Goal: Task Accomplishment & Management: Manage account settings

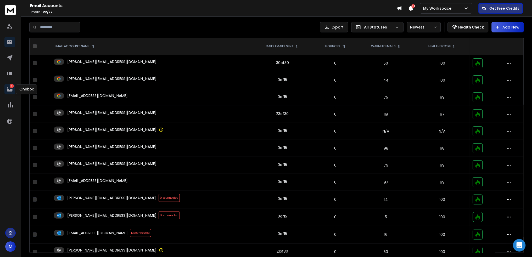
click at [10, 88] on icon at bounding box center [10, 89] width 6 height 6
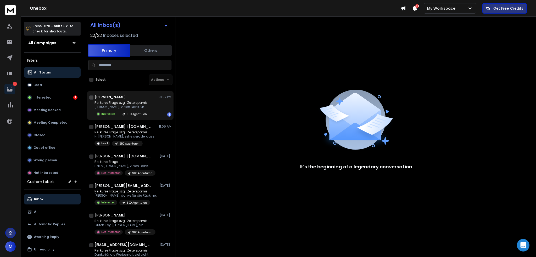
click at [133, 104] on p "Re: kurze Frage bzgl. Zeitersparnis" at bounding box center [121, 103] width 55 height 4
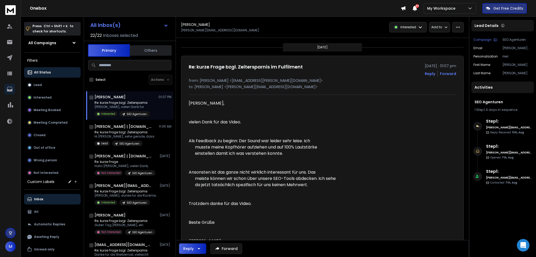
drag, startPoint x: 201, startPoint y: 128, endPoint x: 240, endPoint y: 128, distance: 39.5
click at [240, 128] on p "Hallo Michael, vielen Dank für das Video. Als Feedback zu beginn: Der Sound war…" at bounding box center [265, 163] width 153 height 126
drag, startPoint x: 240, startPoint y: 128, endPoint x: 207, endPoint y: 128, distance: 32.2
click at [207, 128] on p "Hallo Michael, vielen Dank für das Video. Als Feedback zu beginn: Der Sound war…" at bounding box center [265, 163] width 153 height 126
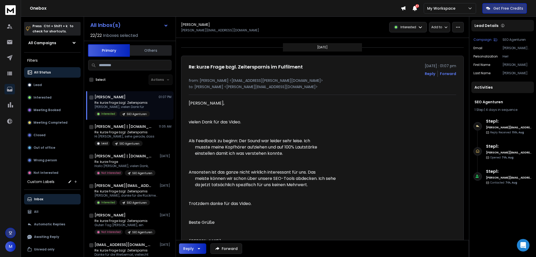
click at [207, 128] on p "Hallo Michael, vielen Dank für das Video. Als Feedback zu beginn: Der Sound war…" at bounding box center [265, 163] width 153 height 126
drag, startPoint x: 209, startPoint y: 128, endPoint x: 235, endPoint y: 129, distance: 26.2
click at [235, 129] on p "Hallo Michael, vielen Dank für das Video. Als Feedback zu beginn: Der Sound war…" at bounding box center [265, 163] width 153 height 126
click at [315, 129] on p "Hallo Michael, vielen Dank für das Video. Als Feedback zu beginn: Der Sound war…" at bounding box center [265, 163] width 153 height 126
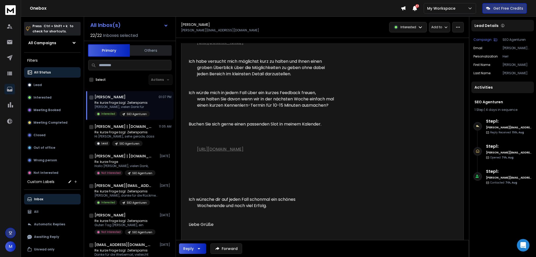
scroll to position [366, 0]
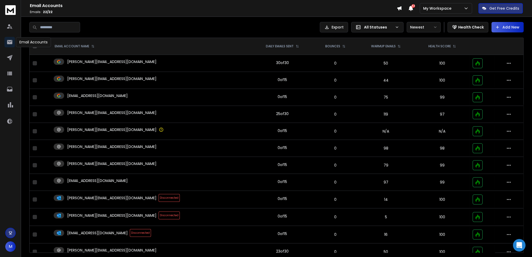
click at [11, 43] on icon at bounding box center [9, 42] width 5 height 4
click at [11, 57] on icon at bounding box center [9, 57] width 5 height 5
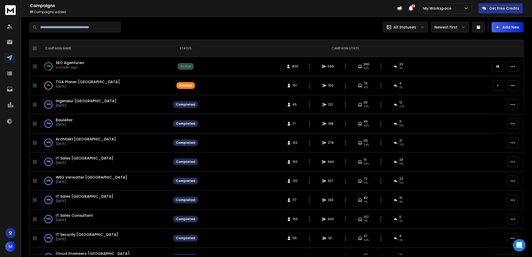
click at [69, 62] on span "SEO Agenturen" at bounding box center [70, 62] width 28 height 5
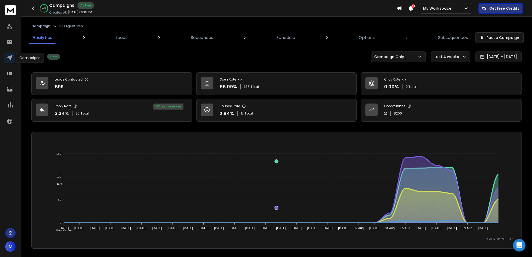
click at [8, 57] on icon at bounding box center [9, 57] width 5 height 5
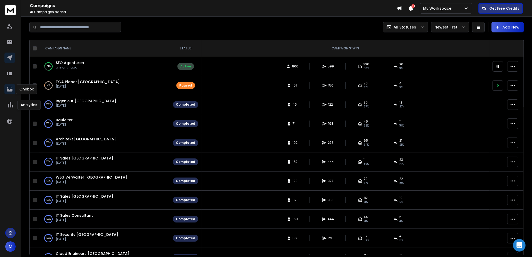
click at [9, 87] on icon at bounding box center [9, 89] width 5 height 5
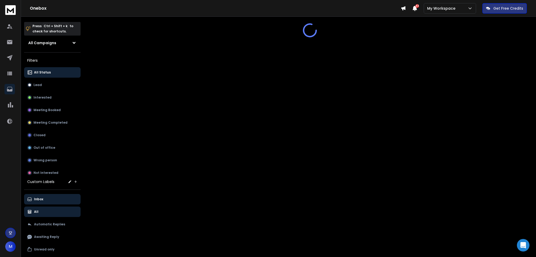
click at [44, 213] on button "All" at bounding box center [52, 212] width 57 height 10
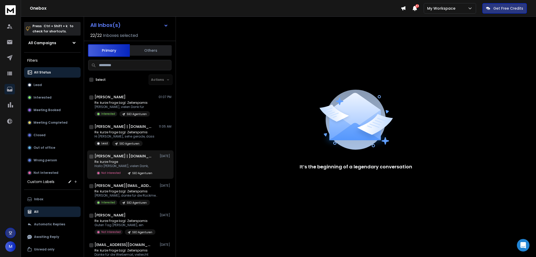
click at [128, 161] on p "Re: kurze Frage" at bounding box center [124, 162] width 61 height 4
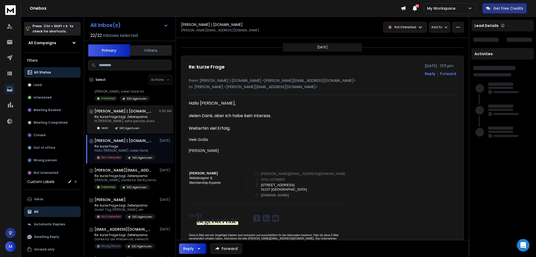
scroll to position [26, 0]
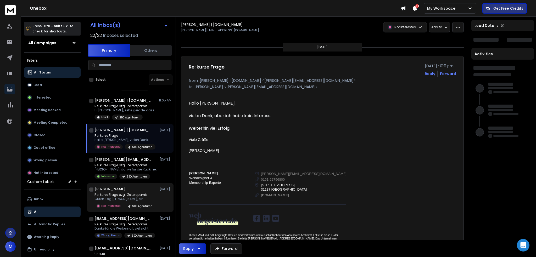
click at [131, 199] on p "Guten Tag [PERSON_NAME], ein" at bounding box center [124, 199] width 61 height 4
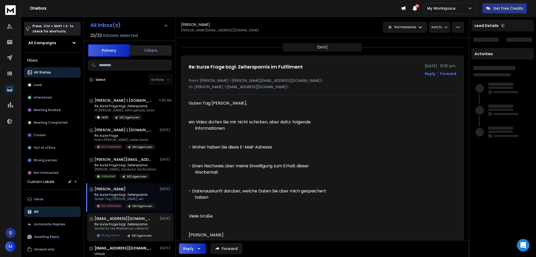
click at [127, 221] on h1 "[EMAIL_ADDRESS][DOMAIN_NAME]" at bounding box center [123, 218] width 58 height 5
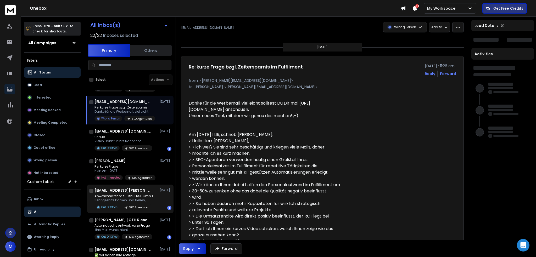
scroll to position [157, 0]
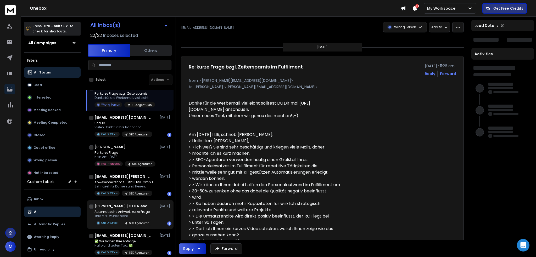
click at [143, 211] on p "Automatische Antwort: kurze Frage" at bounding box center [123, 212] width 58 height 4
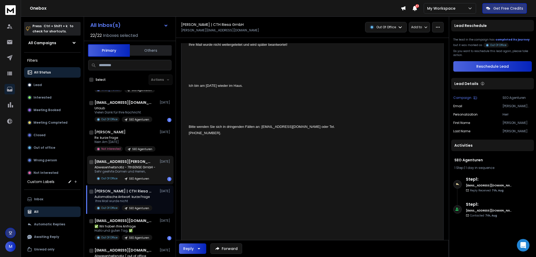
scroll to position [209, 0]
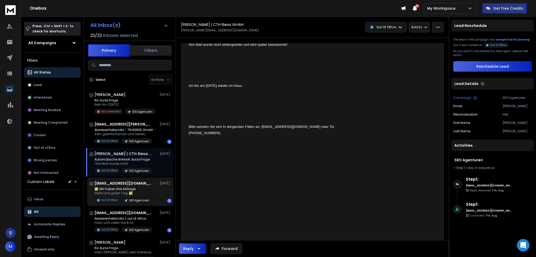
click at [143, 189] on p "✅ Wir haben Ihre Anfrage" at bounding box center [123, 189] width 58 height 4
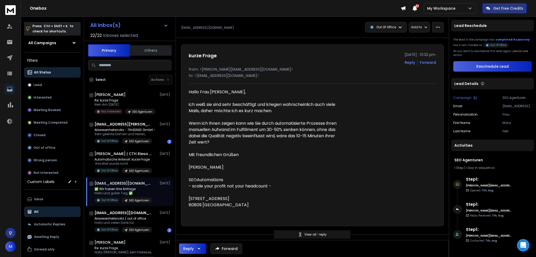
scroll to position [0, 0]
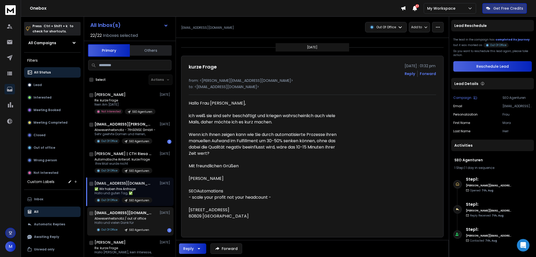
click at [120, 224] on p "Hallo und vielen Dank für" at bounding box center [123, 223] width 58 height 4
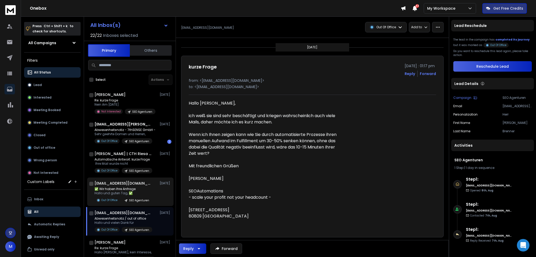
click at [130, 192] on p "Hallo und guten Tag, ✅" at bounding box center [123, 193] width 58 height 4
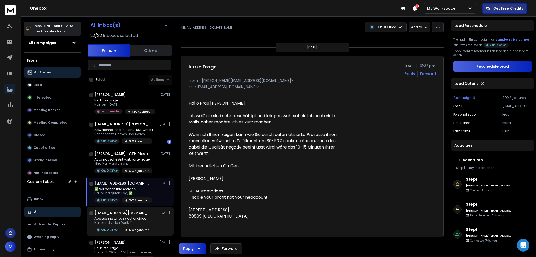
click at [133, 214] on h1 "[EMAIL_ADDRESS][DOMAIN_NAME]" at bounding box center [123, 212] width 58 height 5
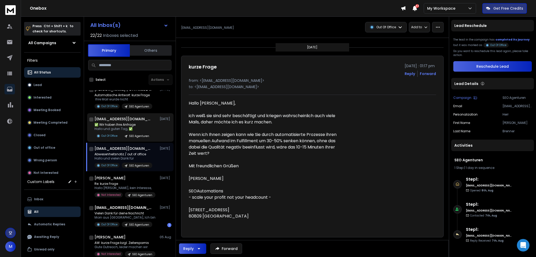
scroll to position [288, 0]
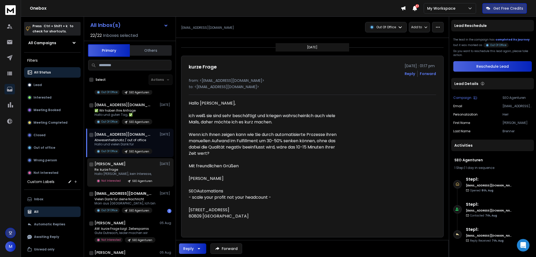
click at [144, 176] on p "Hallo [PERSON_NAME], kein Interesse," at bounding box center [124, 174] width 61 height 4
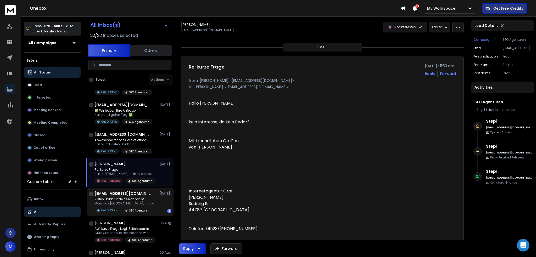
click at [130, 202] on p "Moin aus [GEOGRAPHIC_DATA], Ich bin" at bounding box center [124, 203] width 61 height 4
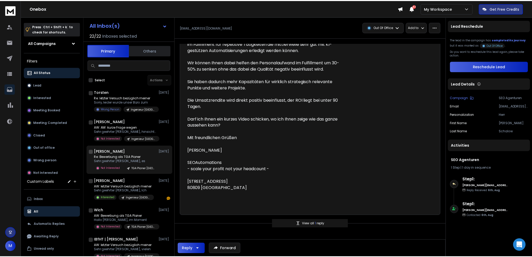
scroll to position [602, 0]
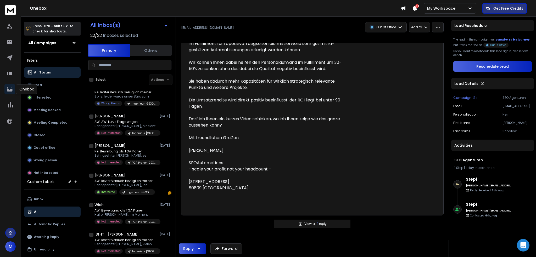
click at [12, 90] on icon at bounding box center [9, 89] width 5 height 5
click at [9, 56] on icon at bounding box center [10, 58] width 6 height 6
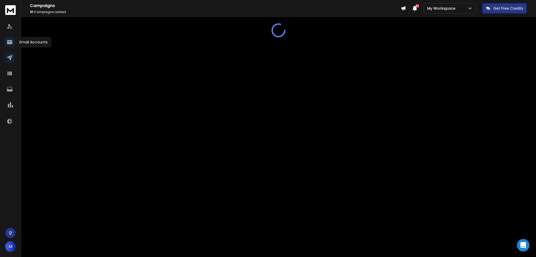
click at [12, 43] on icon at bounding box center [9, 42] width 5 height 4
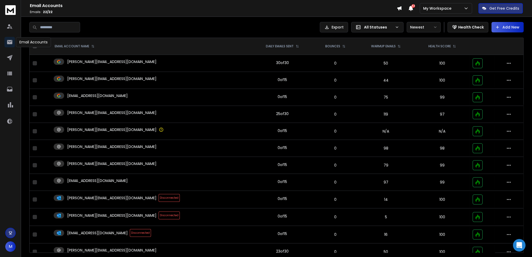
click at [10, 43] on icon at bounding box center [9, 42] width 5 height 4
click at [11, 56] on icon at bounding box center [10, 58] width 6 height 6
